Goal: Task Accomplishment & Management: Manage account settings

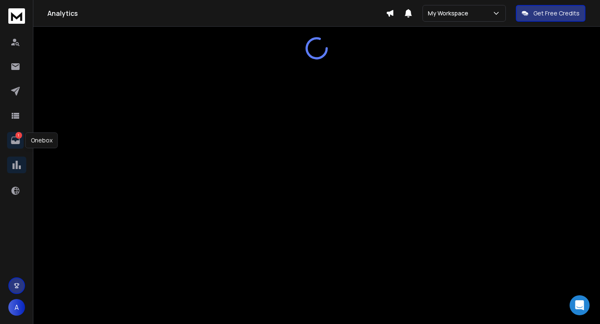
click at [12, 135] on icon at bounding box center [15, 140] width 10 height 10
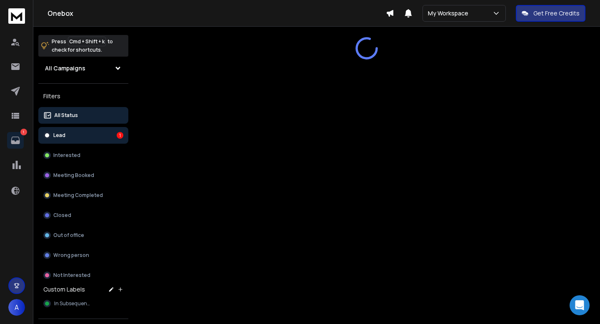
click at [75, 137] on button "Lead 1" at bounding box center [83, 135] width 90 height 17
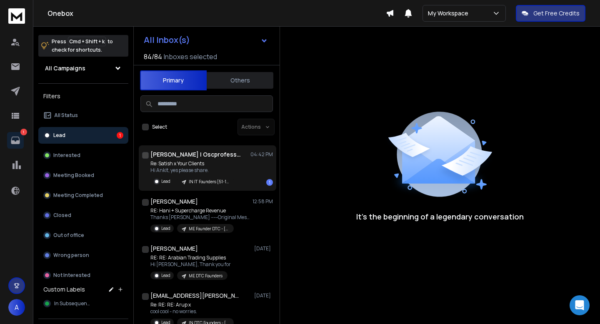
click at [219, 164] on p "Re: Satish x Your Clients" at bounding box center [191, 163] width 83 height 7
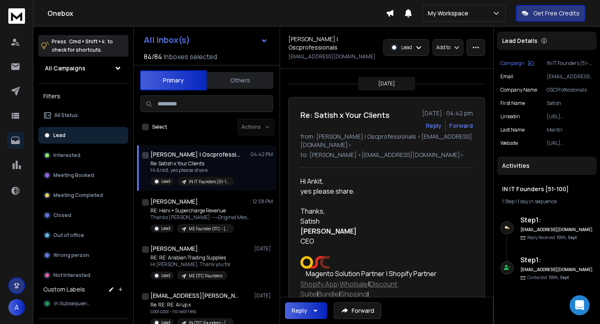
click at [413, 42] on div "Lead" at bounding box center [406, 48] width 45 height 16
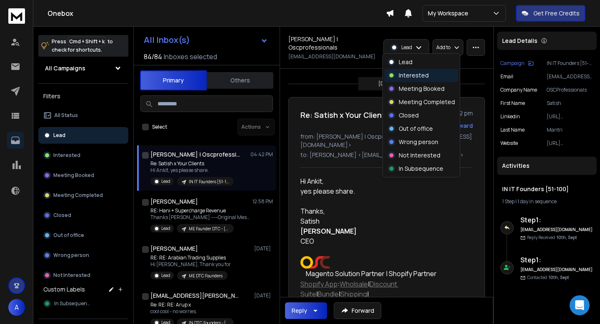
click at [409, 73] on p "Interested" at bounding box center [414, 75] width 30 height 8
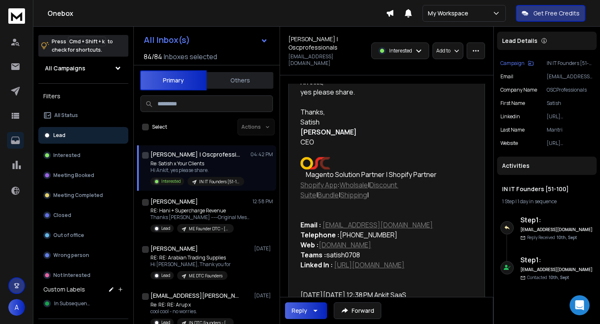
scroll to position [104, 0]
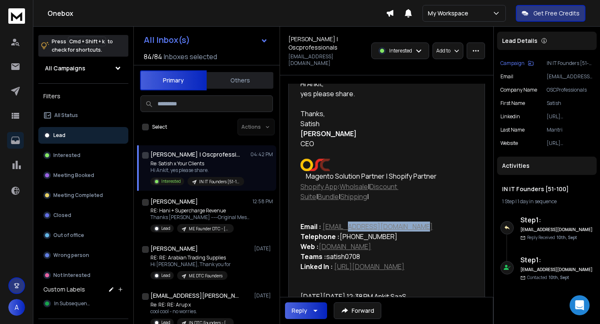
drag, startPoint x: 421, startPoint y: 220, endPoint x: 348, endPoint y: 219, distance: 73.4
click at [348, 222] on div "Email : satish@oscprofessionals.com" at bounding box center [384, 227] width 166 height 10
copy link "oscprofessionals.com"
click at [384, 119] on div "Thanks, Satish" at bounding box center [384, 119] width 166 height 20
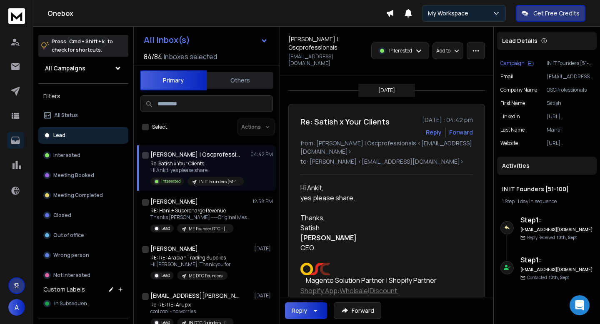
click at [460, 9] on p "My Workspace" at bounding box center [450, 13] width 44 height 8
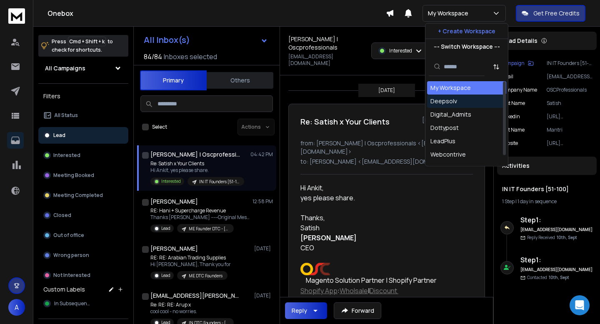
click at [449, 101] on div "Deepsolv" at bounding box center [444, 101] width 27 height 8
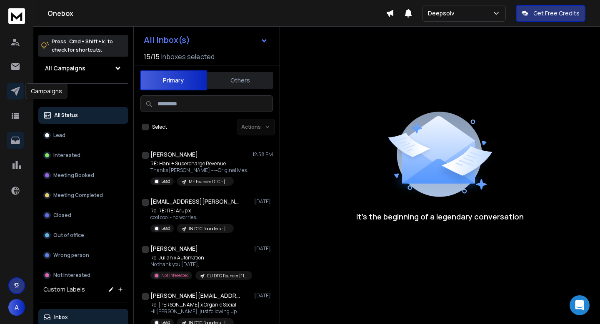
click at [12, 86] on icon at bounding box center [15, 91] width 10 height 10
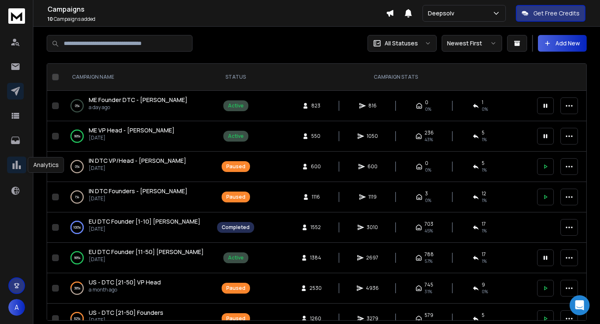
click at [14, 164] on icon at bounding box center [17, 165] width 8 height 8
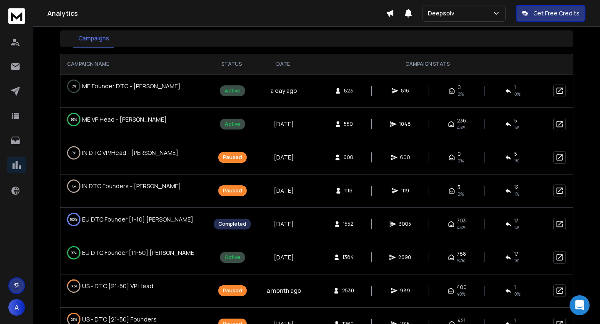
scroll to position [355, 0]
click at [560, 225] on icon at bounding box center [560, 224] width 8 height 8
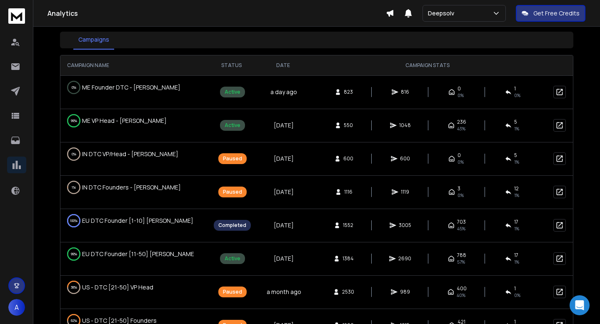
scroll to position [347, 0]
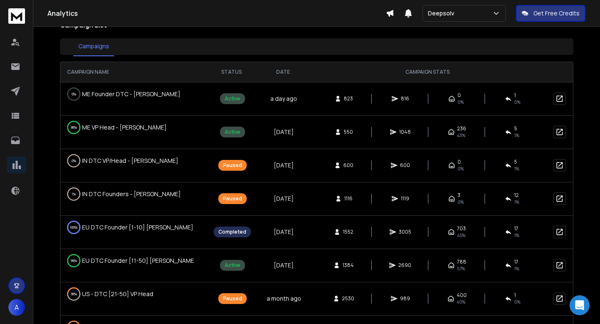
click at [561, 165] on icon at bounding box center [560, 165] width 8 height 8
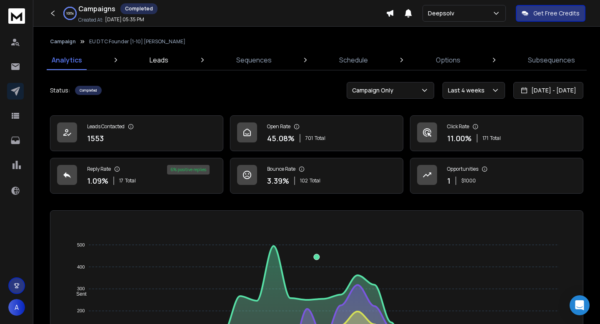
click at [161, 61] on p "Leads" at bounding box center [159, 60] width 19 height 10
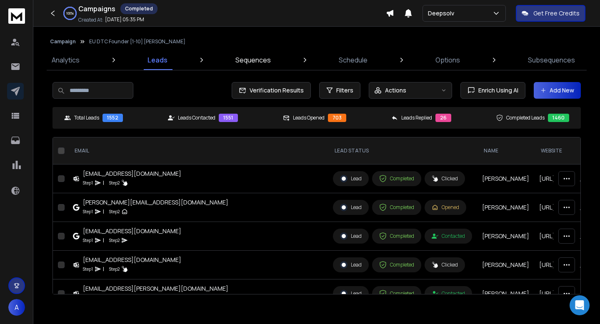
click at [247, 58] on p "Sequences" at bounding box center [252, 60] width 35 height 10
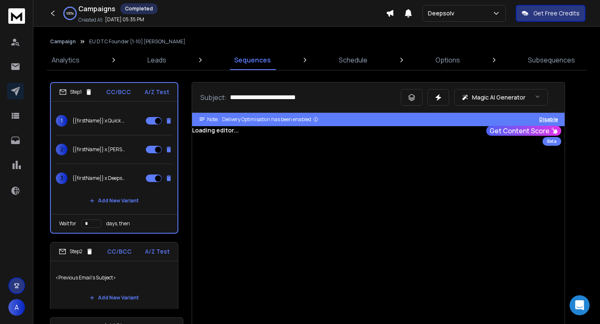
click at [98, 144] on div "2 {{firstName}} x Adam Intro" at bounding box center [91, 150] width 70 height 12
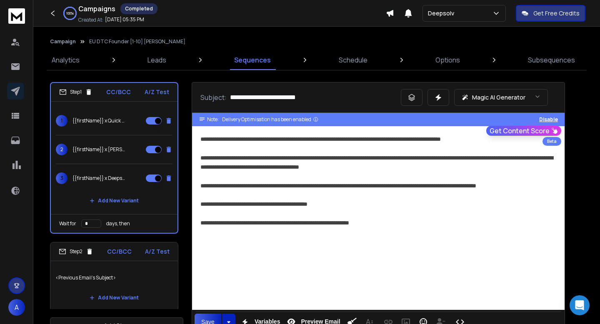
click at [100, 118] on p "{{firstName}} x Quick demo" at bounding box center [99, 121] width 53 height 7
click at [91, 181] on p "{{firstName}} x Deepsolv Intro" at bounding box center [99, 178] width 53 height 7
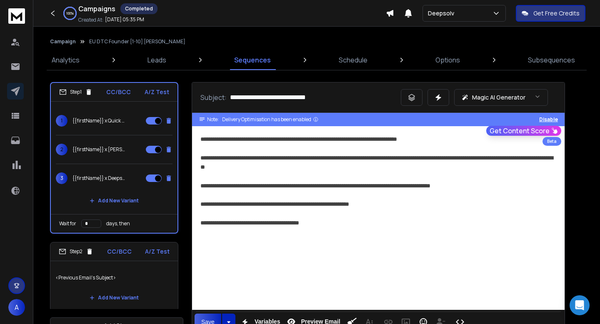
click at [88, 151] on p "{{firstName}} x Adam Intro" at bounding box center [99, 149] width 53 height 7
type input "**********"
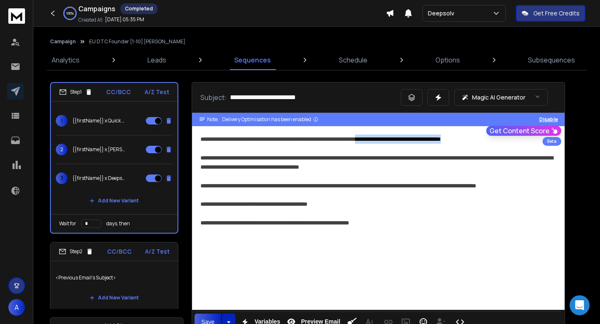
drag, startPoint x: 500, startPoint y: 141, endPoint x: 393, endPoint y: 137, distance: 107.6
click at [392, 137] on div "**********" at bounding box center [378, 139] width 356 height 9
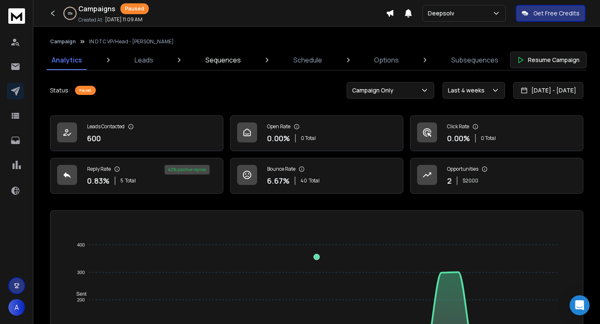
click at [215, 55] on p "Sequences" at bounding box center [222, 60] width 35 height 10
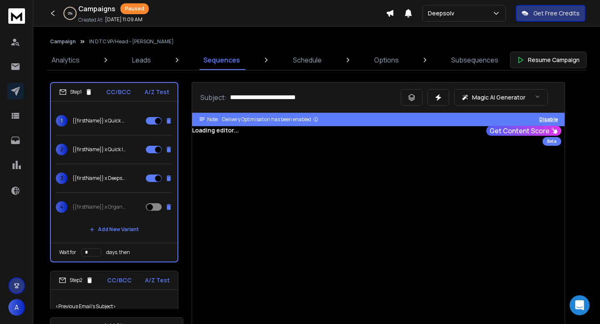
click at [115, 125] on div "1 {{firstName}} x Quick Demo" at bounding box center [91, 121] width 70 height 12
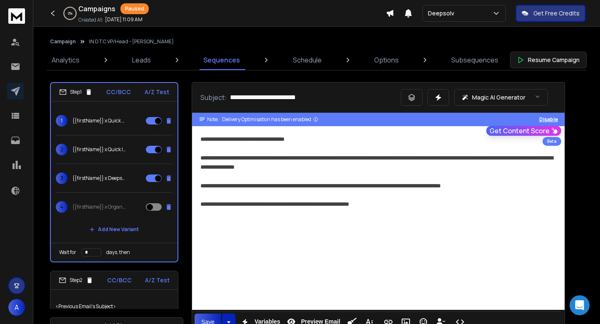
click at [101, 152] on p "{{firstName}} x Quick Intro" at bounding box center [99, 149] width 53 height 7
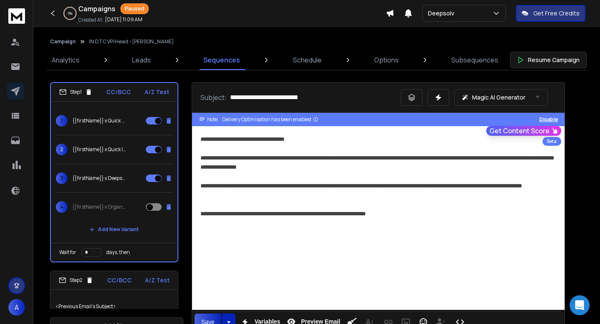
click at [105, 120] on p "{{firstName}} x Quick Demo" at bounding box center [99, 121] width 53 height 7
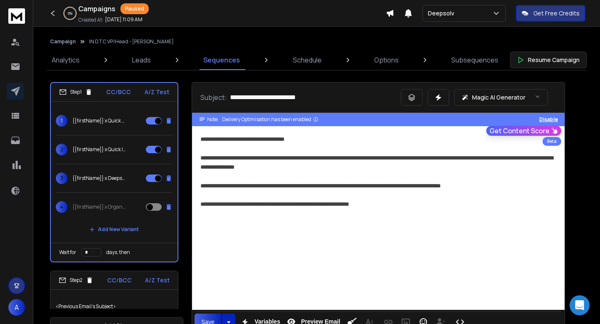
click at [105, 148] on p "{{firstName}} x Quick Intro" at bounding box center [99, 149] width 53 height 7
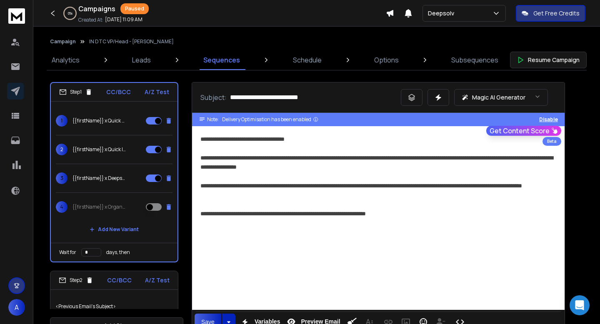
click at [110, 120] on p "{{firstName}} x Quick Demo" at bounding box center [99, 121] width 53 height 7
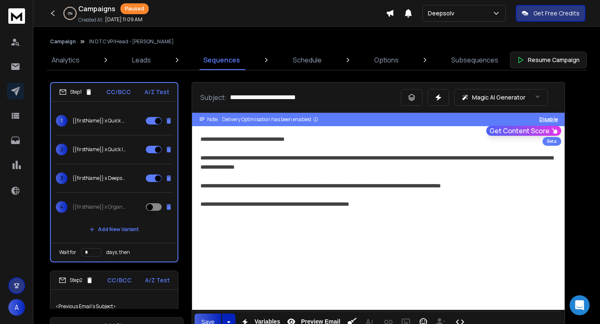
click at [98, 148] on p "{{firstName}} x Quick Intro" at bounding box center [99, 149] width 53 height 7
type input "**********"
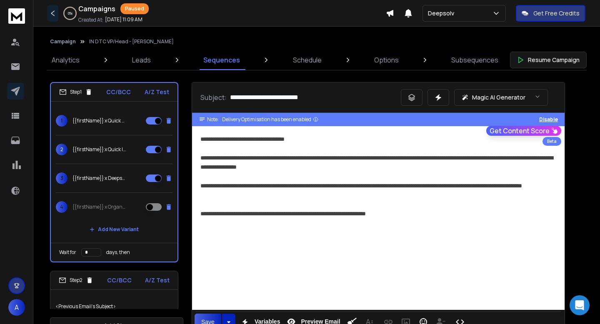
click at [54, 14] on icon at bounding box center [53, 14] width 8 height 8
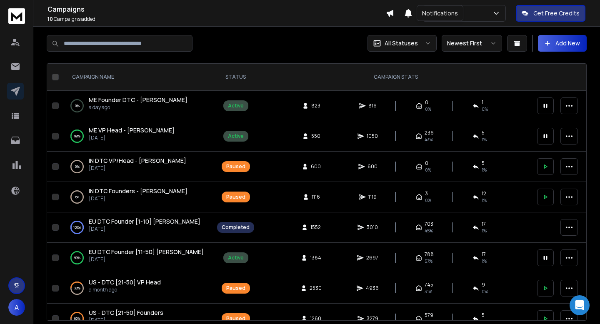
click at [448, 8] on div "Notifications" at bounding box center [440, 13] width 47 height 16
click at [487, 17] on div "Deepsolv" at bounding box center [464, 13] width 73 height 8
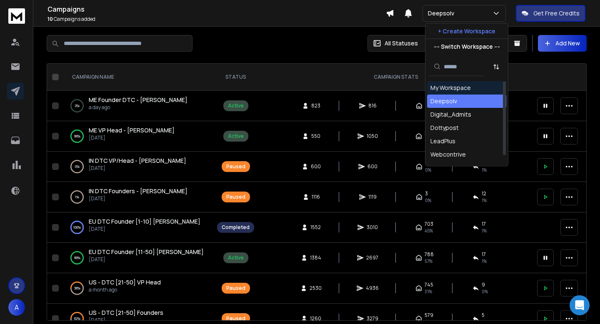
click at [443, 89] on div "My Workspace" at bounding box center [451, 88] width 40 height 8
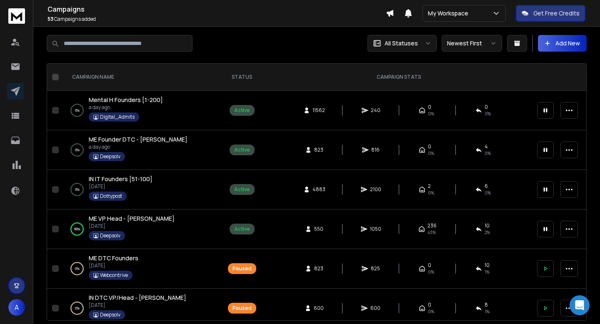
click at [266, 49] on div at bounding box center [182, 43] width 270 height 17
click at [456, 18] on button "My Workspace" at bounding box center [464, 13] width 83 height 17
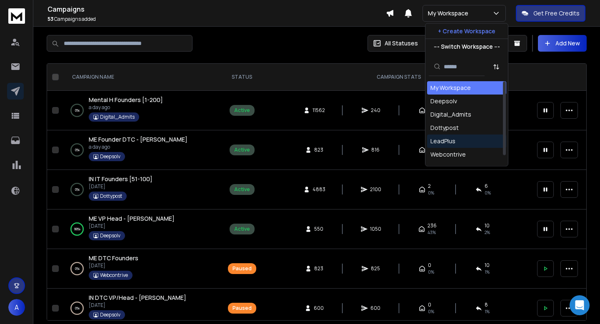
scroll to position [10, 0]
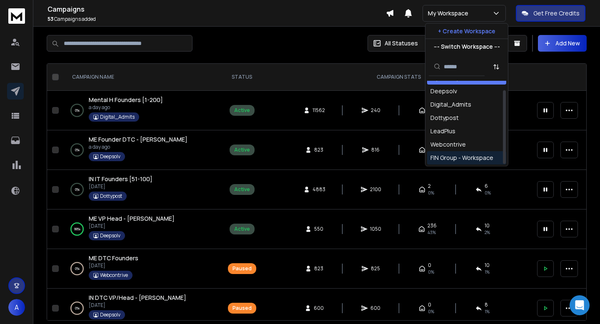
click at [443, 161] on div "FIN Group - Workspace" at bounding box center [462, 158] width 63 height 8
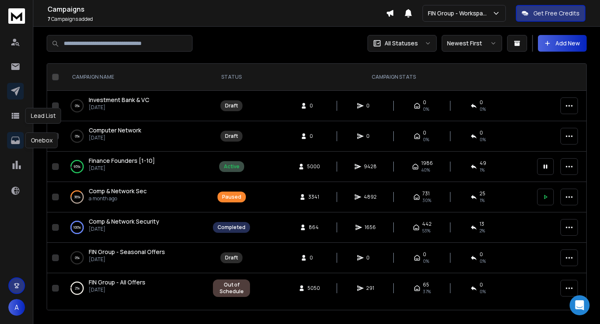
click at [13, 139] on icon at bounding box center [15, 140] width 10 height 10
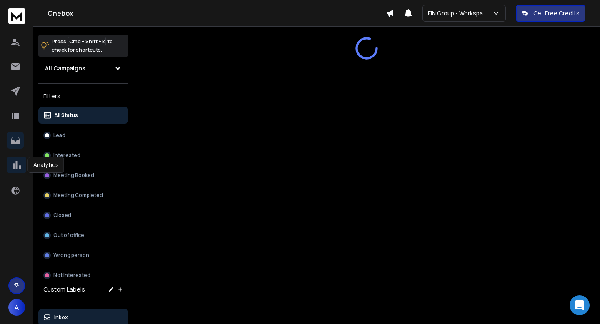
click at [15, 165] on icon at bounding box center [16, 165] width 13 height 13
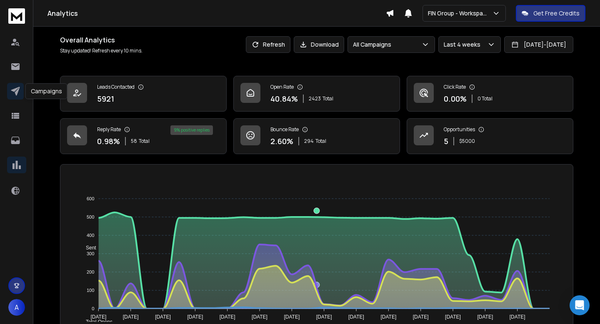
click at [14, 92] on icon at bounding box center [15, 91] width 10 height 10
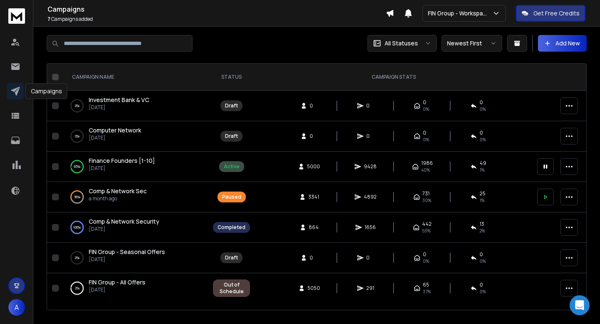
click at [253, 46] on div at bounding box center [182, 43] width 270 height 17
click at [568, 167] on icon "button" at bounding box center [569, 167] width 8 height 8
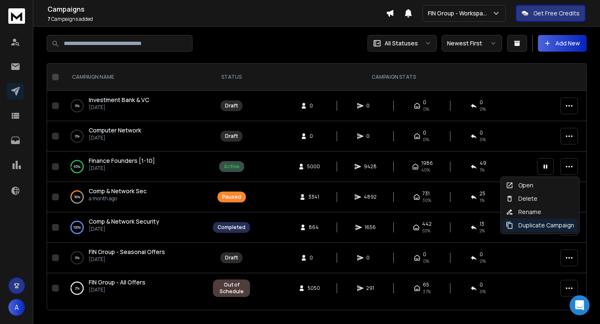
click at [521, 227] on div "Duplicate Campaign" at bounding box center [540, 225] width 68 height 8
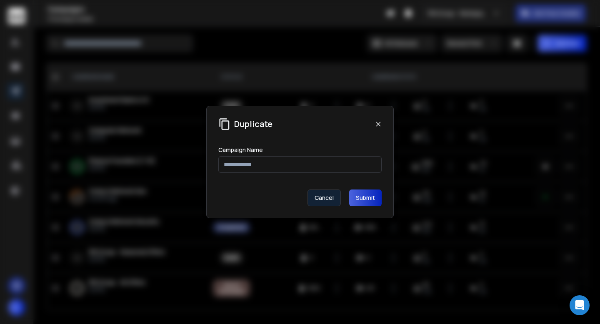
click at [320, 198] on p "Cancel" at bounding box center [324, 198] width 33 height 17
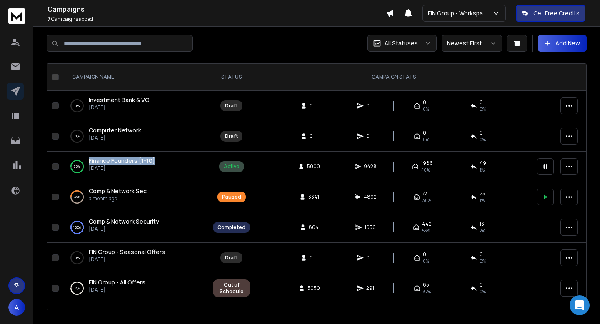
drag, startPoint x: 157, startPoint y: 162, endPoint x: 88, endPoint y: 163, distance: 69.6
click at [88, 163] on div "95 % Finance Founders [1-10] [DATE]" at bounding box center [134, 167] width 129 height 20
copy span "Finance Founders [1-10]"
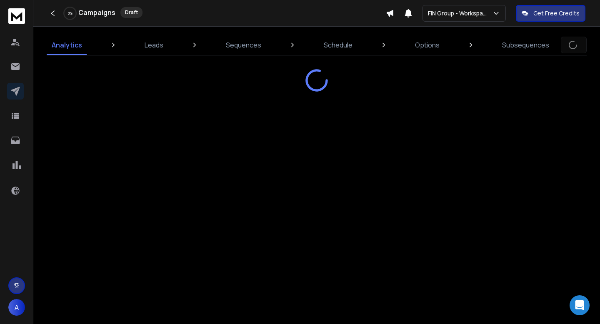
click at [569, 170] on div at bounding box center [317, 229] width 534 height 324
click at [53, 16] on icon at bounding box center [53, 14] width 8 height 8
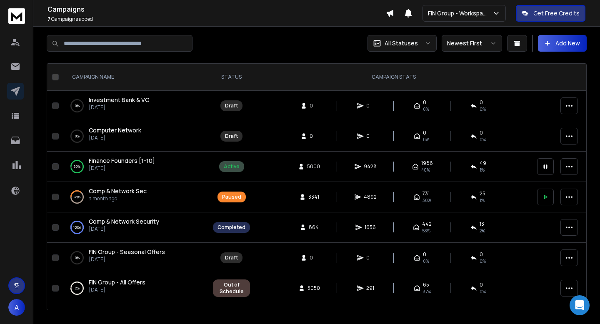
click at [576, 165] on button "button" at bounding box center [570, 166] width 18 height 17
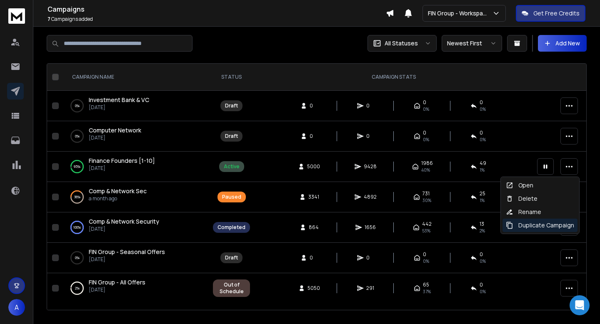
click at [521, 225] on div "Duplicate Campaign" at bounding box center [540, 225] width 68 height 8
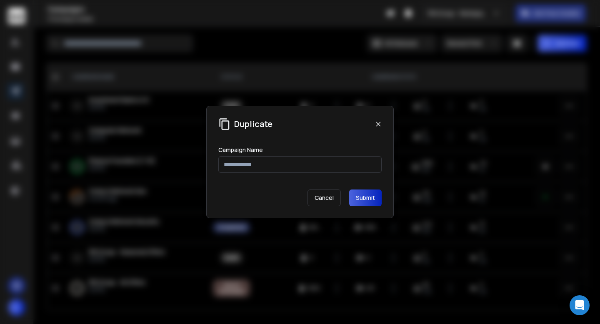
click at [319, 165] on input "text" at bounding box center [299, 164] width 163 height 17
paste input "**********"
click at [243, 166] on input "**********" at bounding box center [299, 164] width 163 height 17
type input "**********"
click at [368, 197] on button "Submit" at bounding box center [365, 198] width 33 height 17
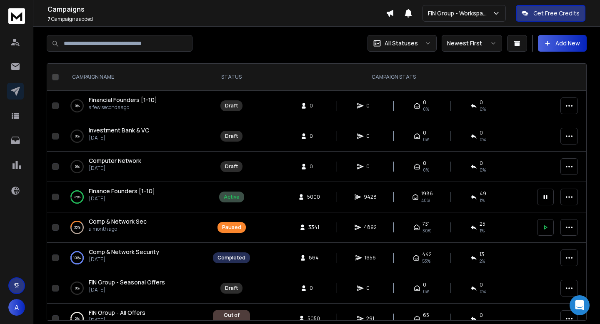
click at [138, 101] on span "Financial Founders [1-10]" at bounding box center [123, 100] width 68 height 8
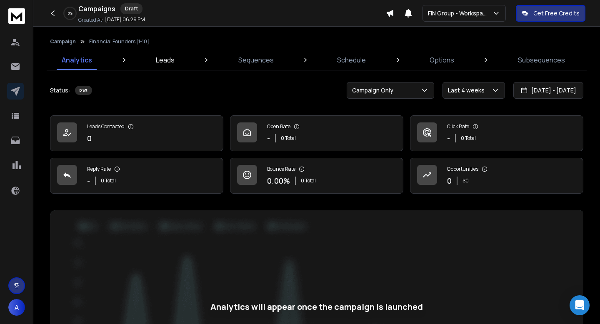
click at [169, 63] on p "Leads" at bounding box center [165, 60] width 19 height 10
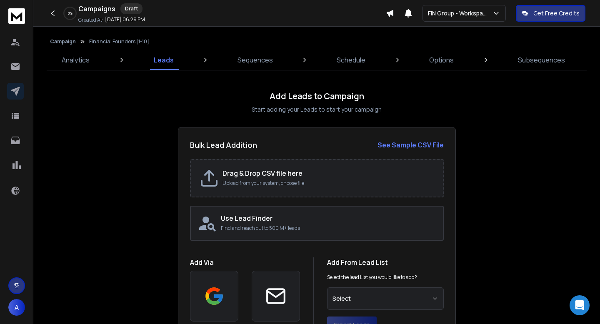
click at [233, 176] on h2 "Drag & Drop CSV file here" at bounding box center [329, 173] width 212 height 10
click at [51, 11] on icon at bounding box center [53, 14] width 8 height 8
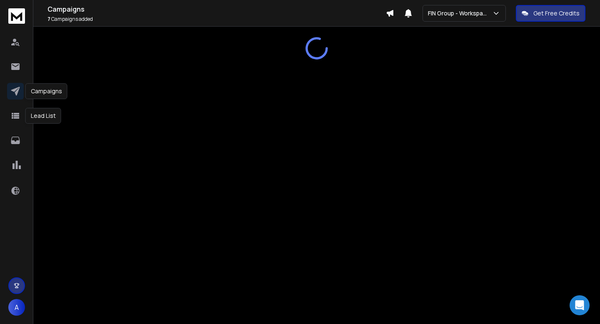
click at [15, 90] on icon at bounding box center [15, 91] width 9 height 9
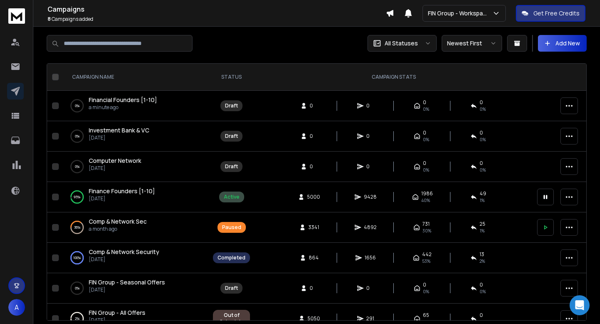
click at [115, 193] on span "Finance Founders [1-10]" at bounding box center [122, 191] width 66 height 8
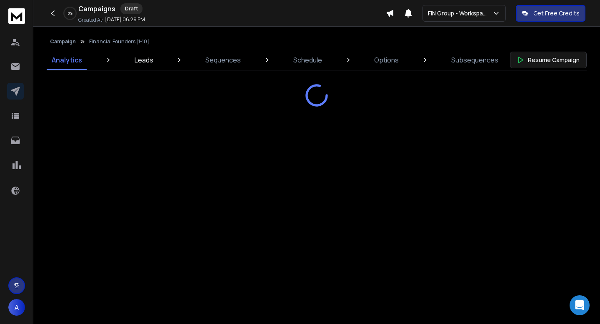
click at [148, 60] on p "Leads" at bounding box center [144, 60] width 19 height 10
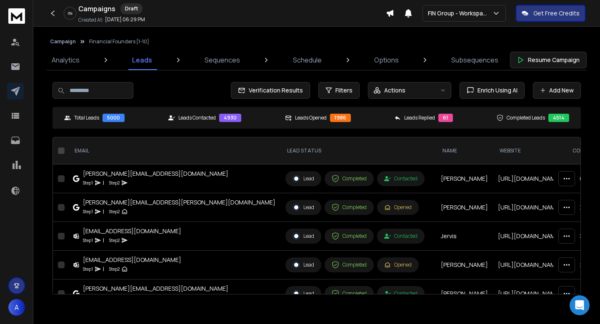
scroll to position [2, 0]
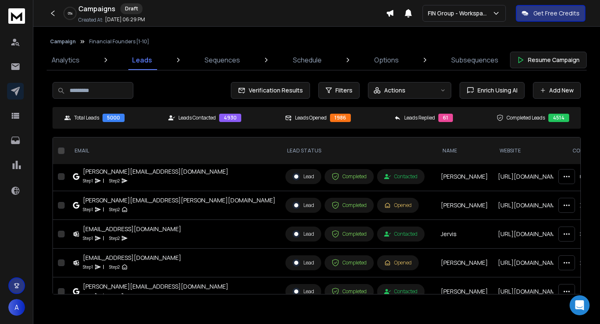
click at [169, 174] on div "[PERSON_NAME][EMAIL_ADDRESS][DOMAIN_NAME] Step 1 | Step 2" at bounding box center [174, 177] width 203 height 18
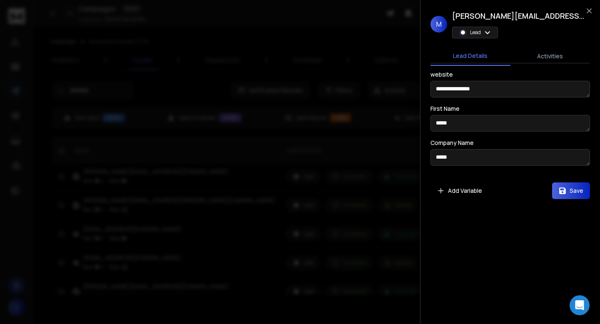
click at [159, 85] on div at bounding box center [300, 162] width 600 height 324
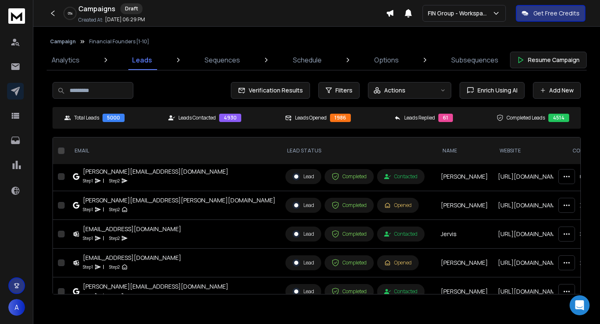
click at [63, 42] on button "Campaign" at bounding box center [63, 41] width 26 height 7
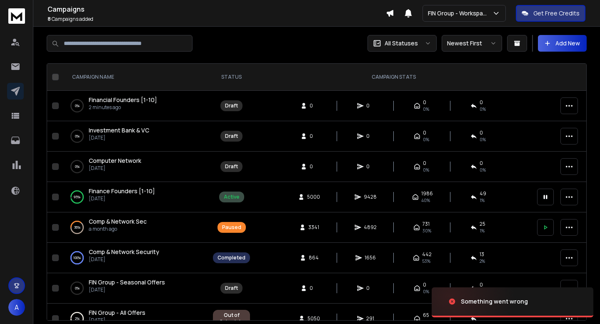
click at [152, 97] on span "Financial Founders [1-10]" at bounding box center [123, 100] width 68 height 8
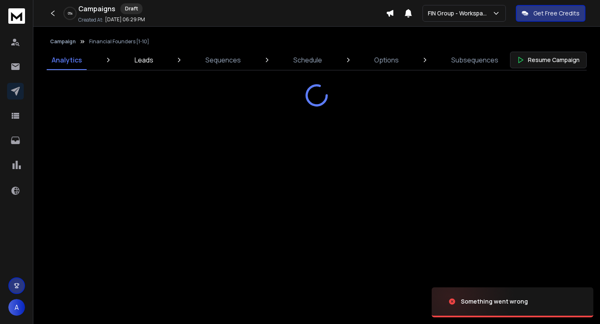
click at [144, 62] on p "Leads" at bounding box center [144, 60] width 19 height 10
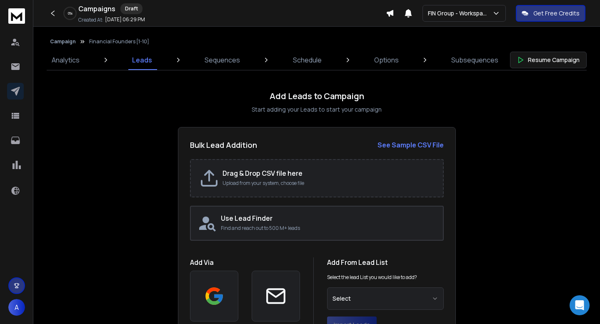
click at [253, 178] on div "Drag & Drop CSV file here Upload from your system, choose file" at bounding box center [329, 178] width 212 height 20
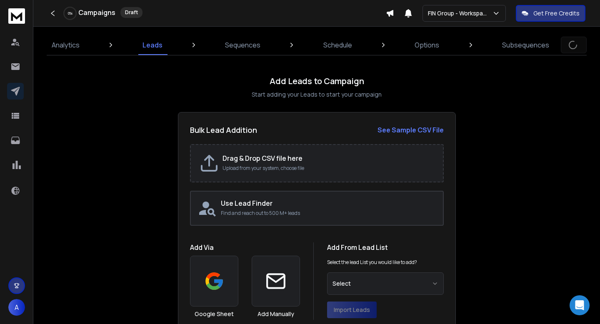
type input "**********"
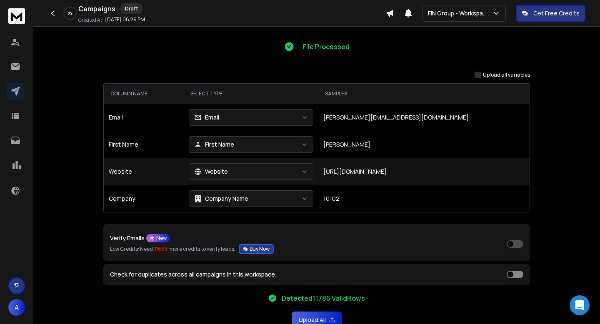
scroll to position [92, 0]
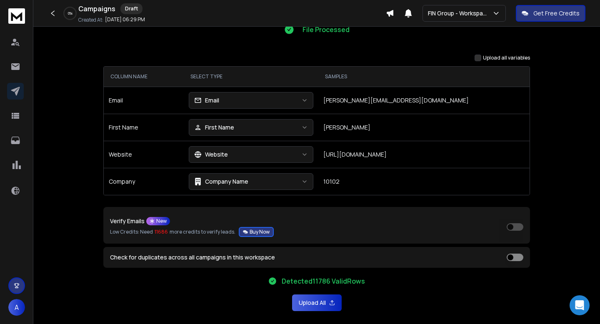
click at [518, 260] on button "Check for duplicates across all campaigns in this workspace" at bounding box center [515, 258] width 17 height 8
click at [321, 308] on button "Upload All" at bounding box center [317, 303] width 50 height 17
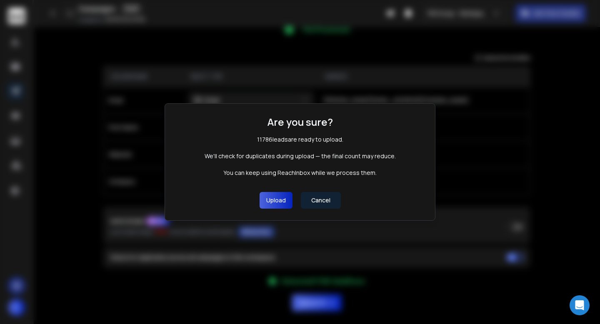
click at [279, 205] on button "Upload" at bounding box center [276, 200] width 33 height 17
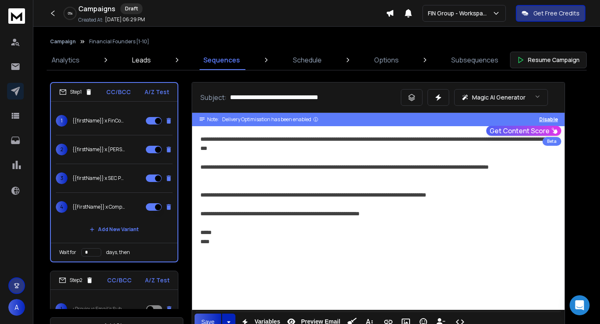
click at [143, 57] on p "Leads" at bounding box center [141, 60] width 19 height 10
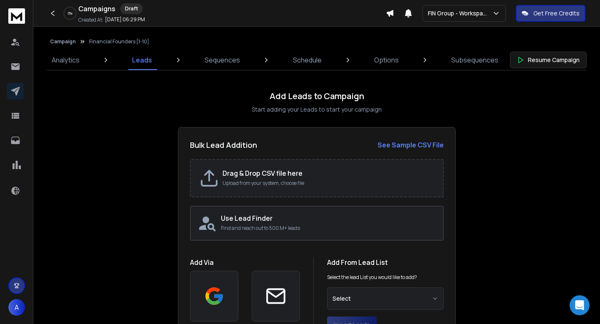
click at [240, 183] on p "Upload from your system, choose file" at bounding box center [329, 183] width 212 height 7
type input "**********"
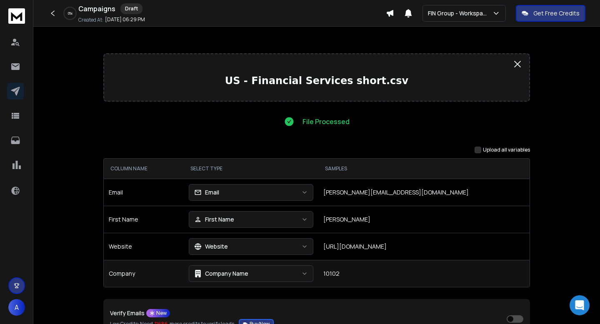
scroll to position [92, 0]
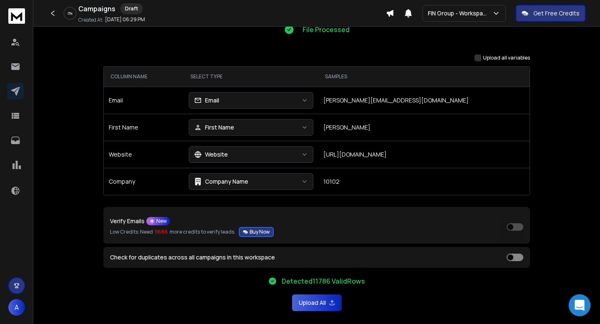
click at [577, 301] on icon "Open Intercom Messenger" at bounding box center [580, 305] width 10 height 11
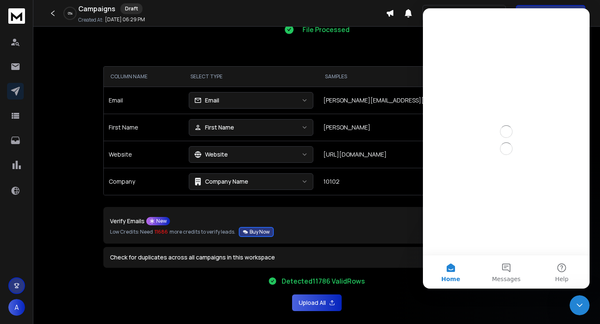
scroll to position [0, 0]
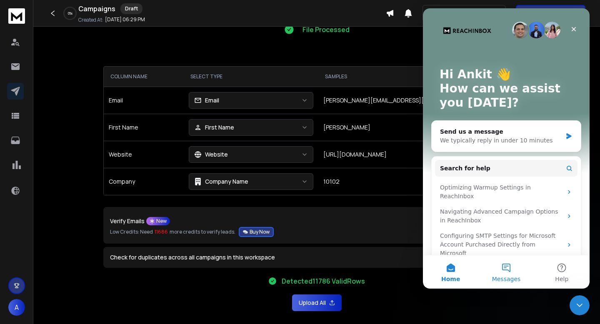
click at [505, 266] on button "Messages" at bounding box center [506, 272] width 55 height 33
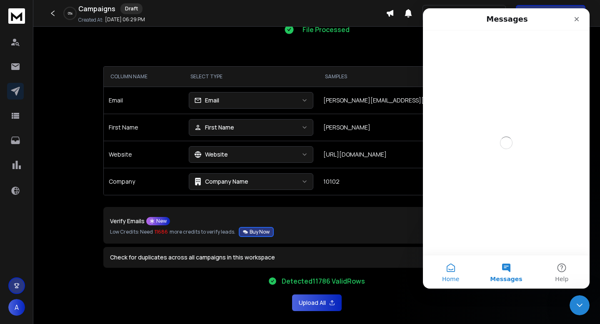
click at [441, 264] on button "Home" at bounding box center [450, 272] width 55 height 33
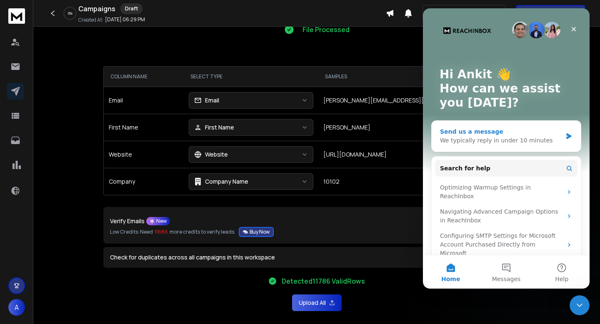
click at [526, 141] on div "We typically reply in under 10 minutes" at bounding box center [501, 140] width 122 height 9
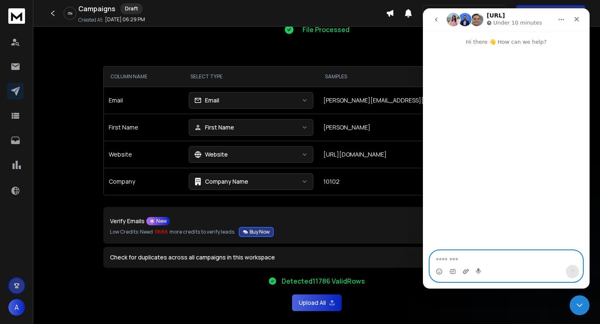
click at [465, 271] on icon "Upload attachment" at bounding box center [466, 271] width 7 height 7
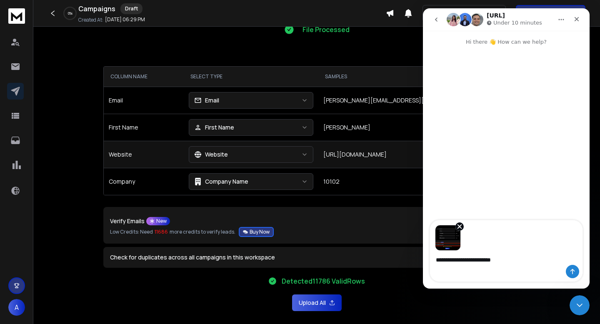
type textarea "**********"
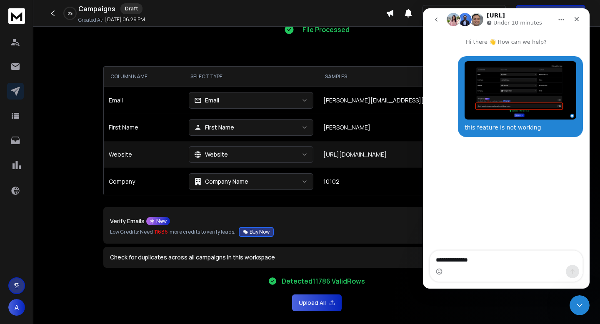
type textarea "**********"
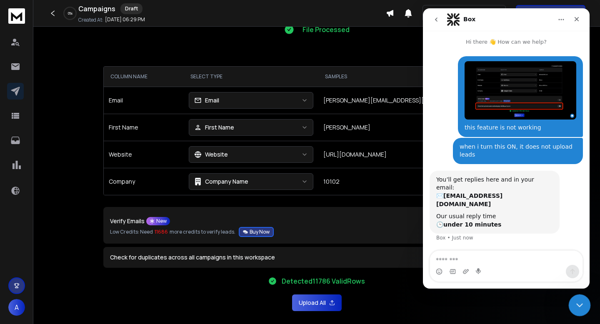
click at [573, 303] on div "Close Intercom Messenger" at bounding box center [579, 304] width 20 height 20
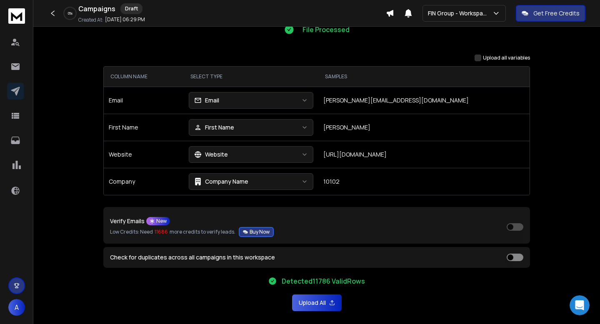
click at [512, 256] on button "Check for duplicates across all campaigns in this workspace" at bounding box center [515, 258] width 17 height 8
click at [315, 307] on button "Upload All" at bounding box center [317, 303] width 50 height 17
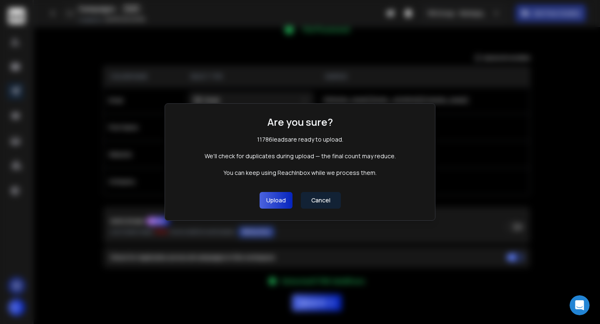
click at [278, 206] on button "Upload" at bounding box center [276, 200] width 33 height 17
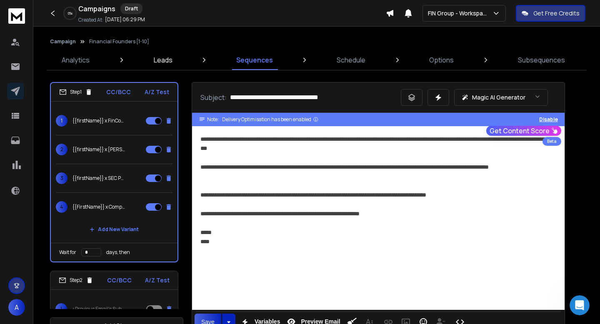
click at [164, 63] on p "Leads" at bounding box center [163, 60] width 19 height 10
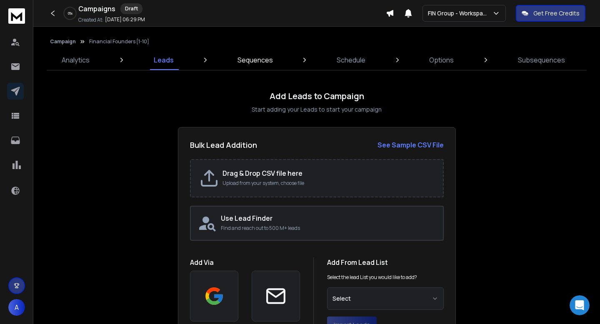
click at [247, 65] on link "Sequences" at bounding box center [255, 60] width 45 height 20
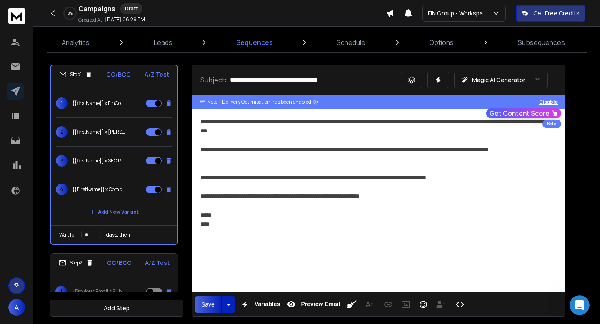
scroll to position [21, 0]
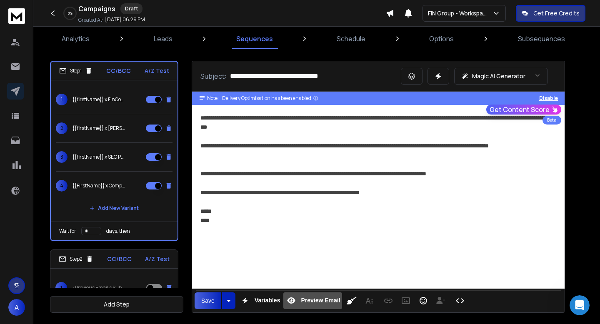
click at [308, 297] on span "Preview Email" at bounding box center [320, 300] width 43 height 7
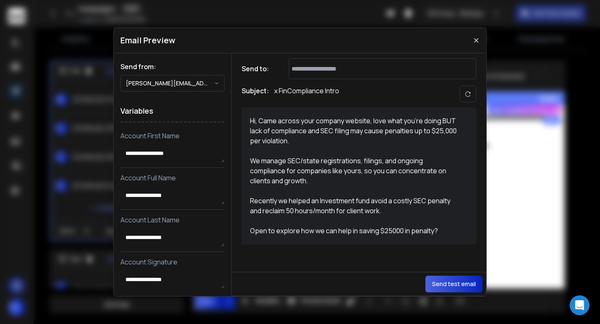
click at [476, 40] on icon at bounding box center [476, 40] width 7 height 7
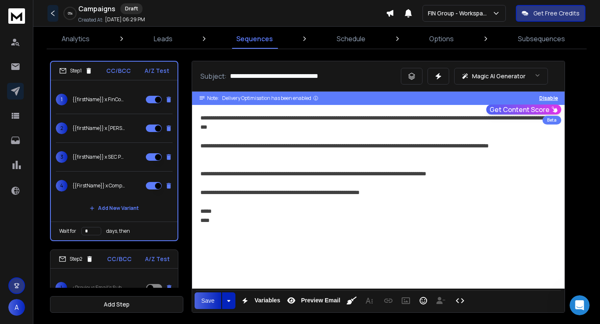
click at [50, 13] on icon at bounding box center [53, 14] width 8 height 8
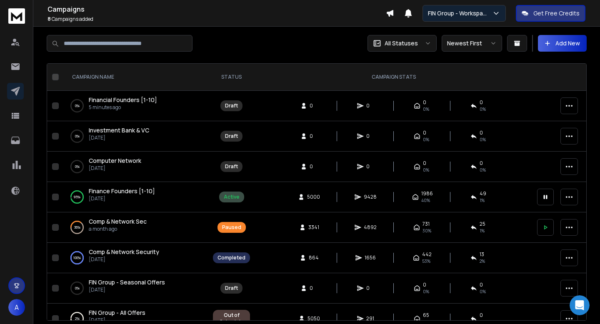
click at [450, 13] on p "FIN Group - Workspace" at bounding box center [460, 13] width 64 height 8
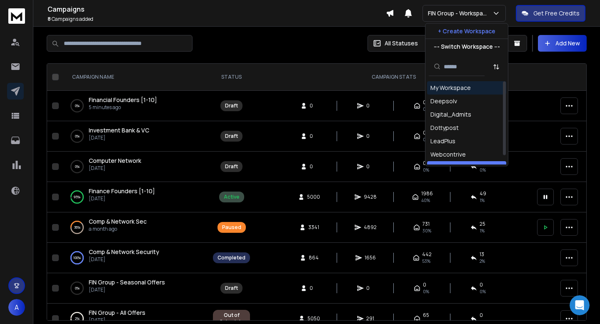
click at [447, 90] on div "My Workspace" at bounding box center [451, 88] width 40 height 8
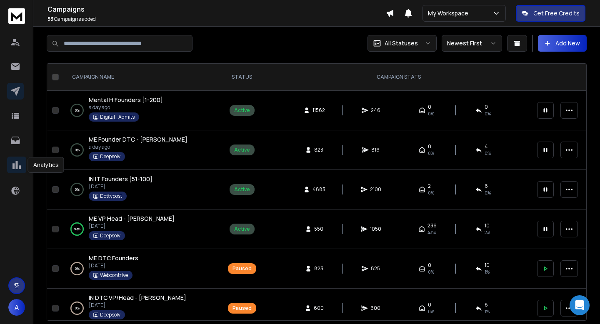
click at [10, 168] on icon at bounding box center [16, 165] width 13 height 13
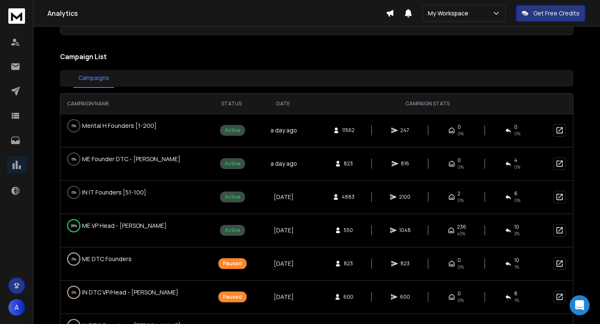
scroll to position [321, 0]
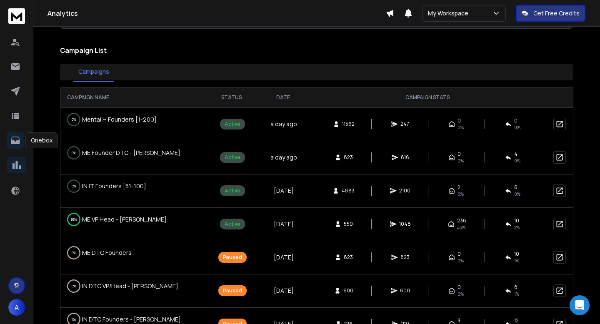
click at [14, 139] on icon at bounding box center [15, 140] width 10 height 10
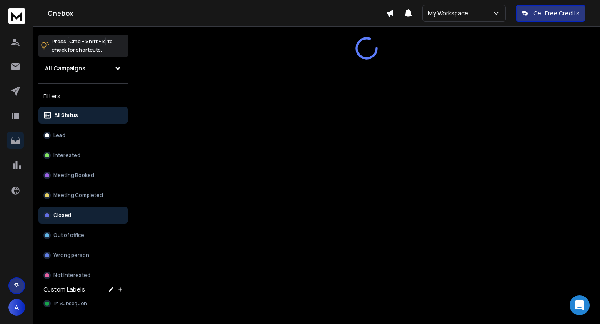
scroll to position [152, 0]
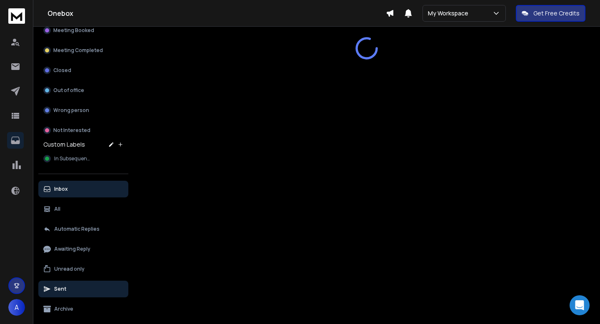
click at [60, 286] on p "Sent" at bounding box center [60, 289] width 12 height 7
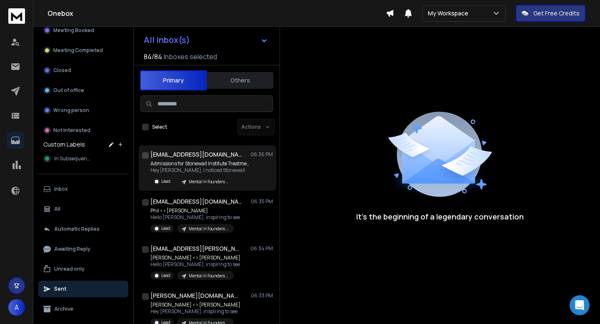
click at [200, 167] on p "Hey Kyle, I noticed Stonewall" at bounding box center [200, 170] width 100 height 7
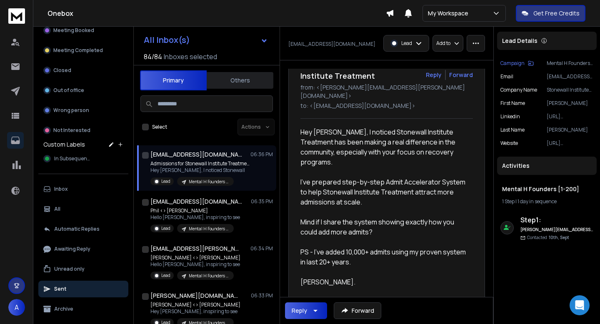
scroll to position [44, 0]
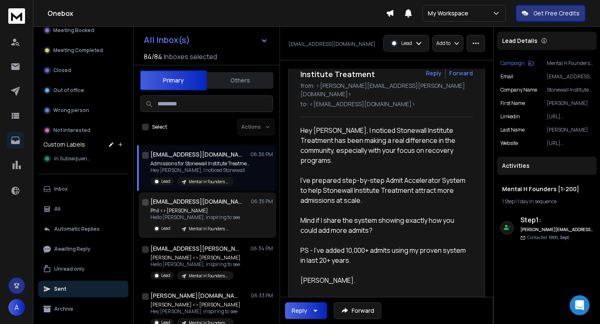
click at [215, 212] on p "Phil <> Tyler" at bounding box center [195, 211] width 90 height 7
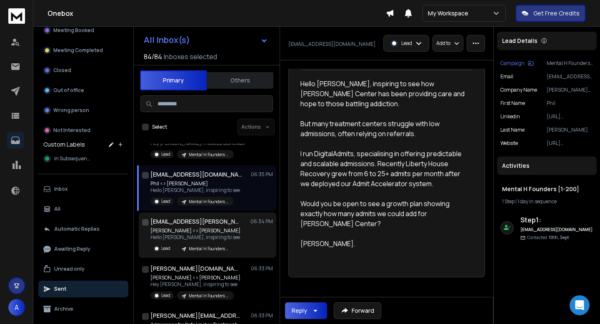
scroll to position [28, 0]
click at [232, 243] on div "Ray <> Tyler Hello Ray, inspiring to see Lead Mental H Founders [1-200]" at bounding box center [195, 239] width 90 height 25
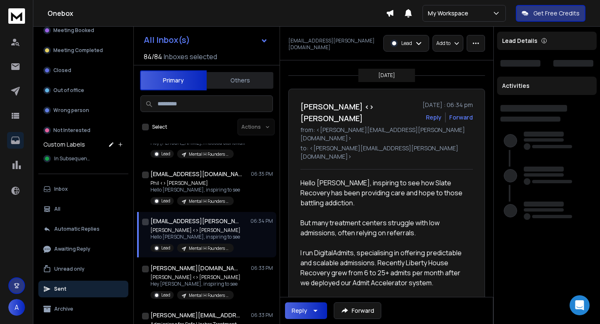
scroll to position [0, 0]
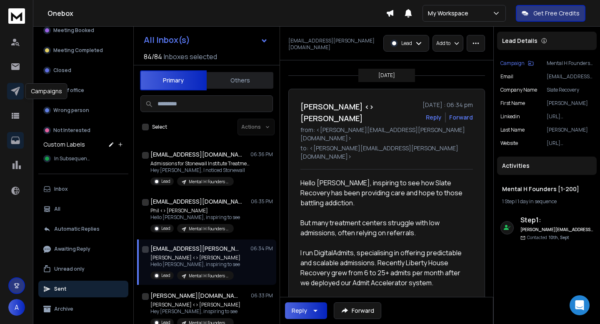
click at [14, 96] on icon at bounding box center [15, 91] width 10 height 10
